Goal: Task Accomplishment & Management: Use online tool/utility

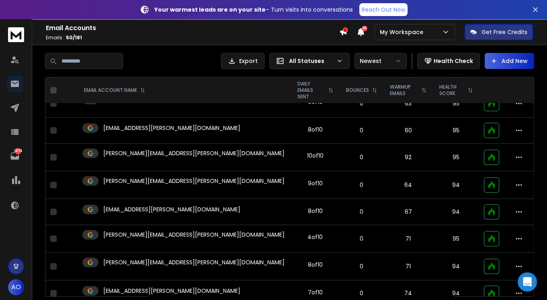
scroll to position [875, 0]
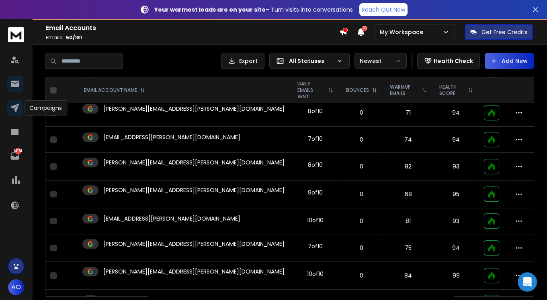
click at [16, 106] on icon at bounding box center [15, 108] width 10 height 10
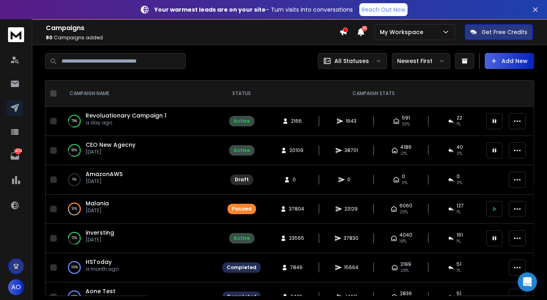
click at [155, 116] on span "Revoluationary Campaign 1" at bounding box center [126, 116] width 81 height 8
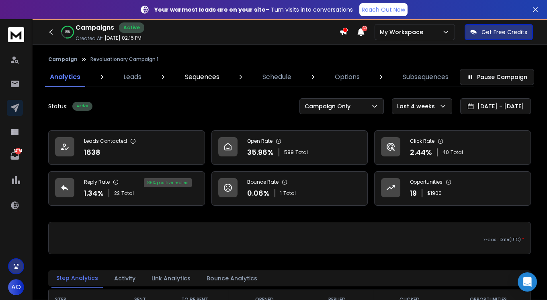
click at [202, 79] on p "Sequences" at bounding box center [202, 77] width 35 height 10
